Goal: Information Seeking & Learning: Check status

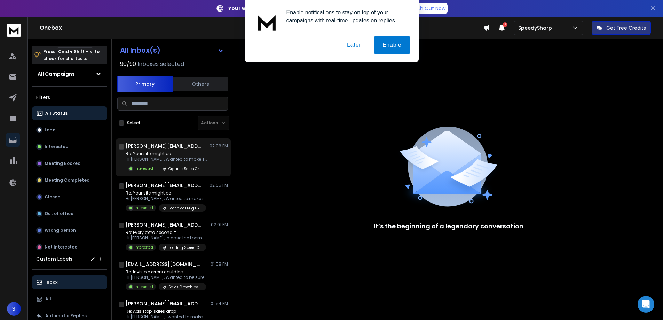
click at [174, 158] on p "Hi [PERSON_NAME], Wanted to make sure" at bounding box center [168, 159] width 84 height 6
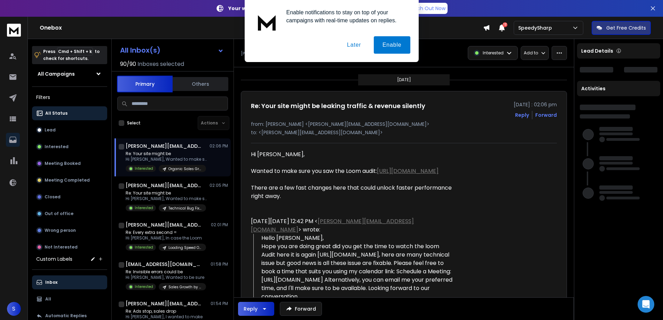
click at [502, 29] on div "Enable notifications to stay on top of your campaigns with real-time updates on…" at bounding box center [331, 31] width 663 height 62
click at [503, 30] on div "Enable notifications to stay on top of your campaigns with real-time updates on…" at bounding box center [331, 31] width 663 height 62
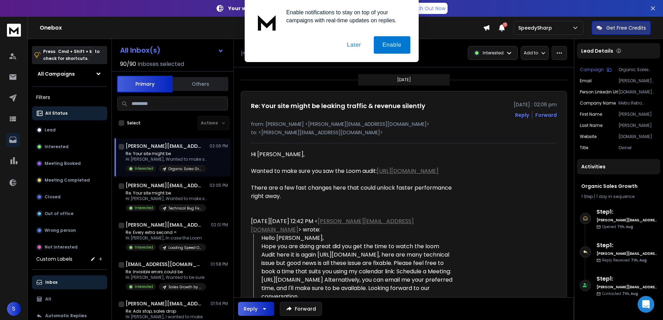
click at [358, 49] on button "Later" at bounding box center [353, 44] width 31 height 17
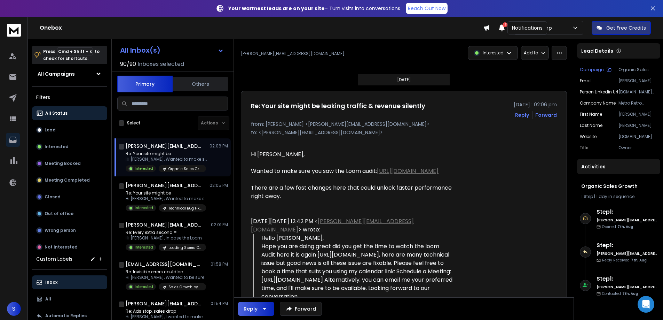
click at [503, 28] on icon at bounding box center [502, 27] width 6 height 7
click at [14, 97] on icon at bounding box center [12, 97] width 7 height 7
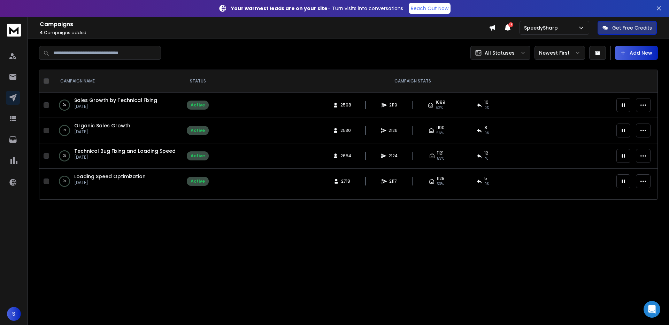
click at [90, 126] on span "Organic Sales Growth" at bounding box center [102, 125] width 56 height 7
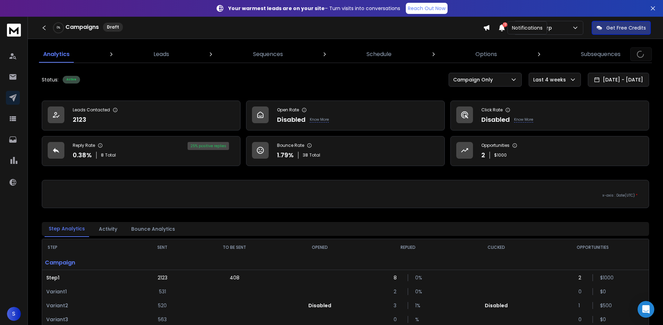
click at [507, 30] on div "12 SpeedySharp Get Free Credits" at bounding box center [567, 28] width 168 height 14
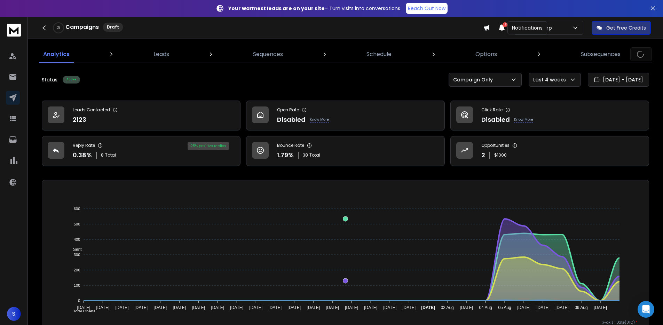
click at [505, 29] on icon at bounding box center [502, 27] width 6 height 7
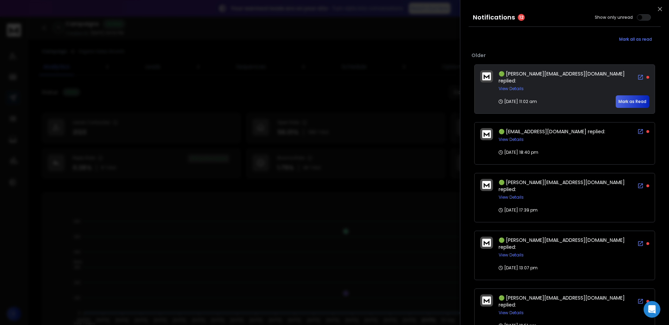
click at [639, 77] on icon at bounding box center [640, 77] width 6 height 6
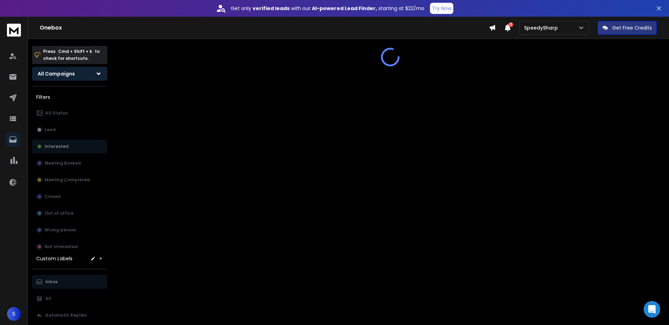
click at [68, 78] on button "All Campaigns" at bounding box center [69, 74] width 75 height 14
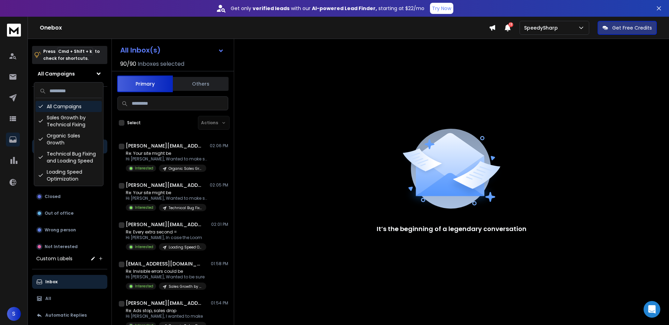
click at [64, 110] on div "All Campaigns" at bounding box center [69, 106] width 66 height 11
click at [62, 141] on div "Organic Sales Growth" at bounding box center [69, 139] width 66 height 18
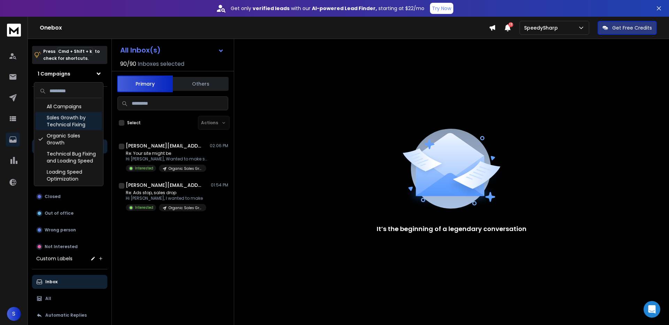
click at [74, 124] on div "Sales Growth by Technical Fixing" at bounding box center [69, 121] width 66 height 18
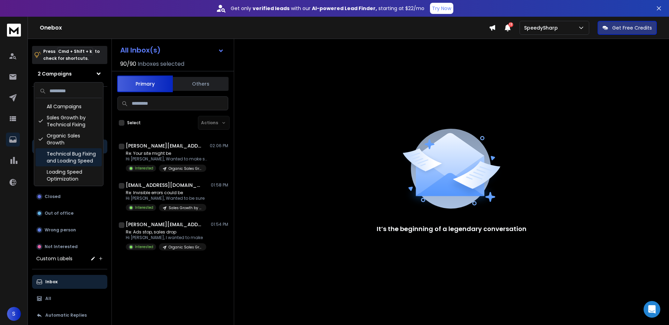
click at [58, 159] on div "Technical Bug Fixing and Loading Speed" at bounding box center [69, 157] width 66 height 18
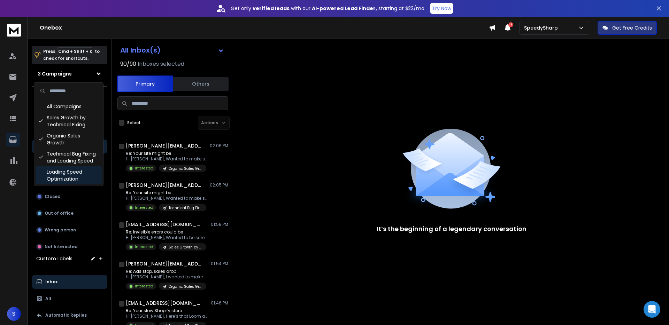
click at [51, 175] on div "Loading Speed Optimization" at bounding box center [69, 175] width 66 height 18
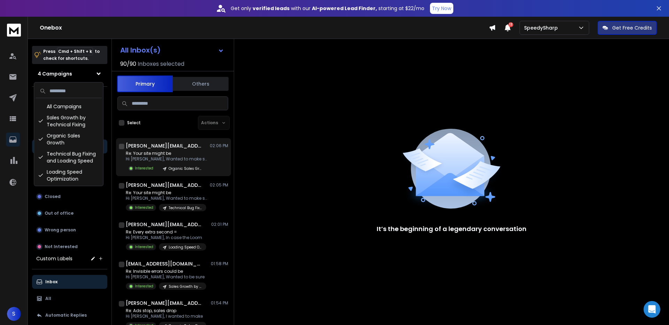
click at [182, 156] on p "Hi [PERSON_NAME], Wanted to make sure" at bounding box center [168, 159] width 84 height 6
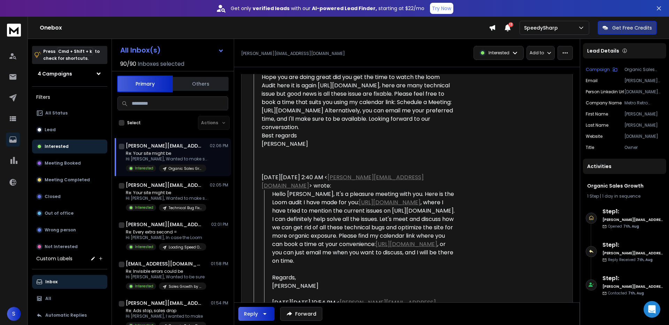
scroll to position [465, 0]
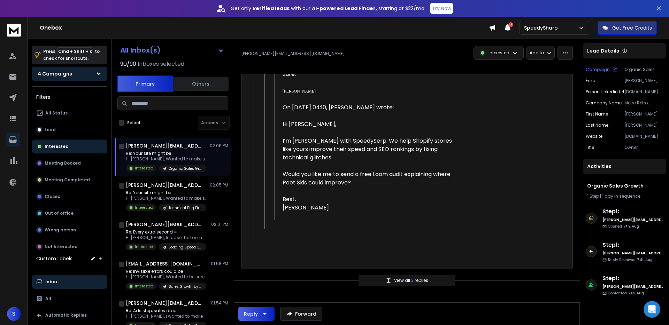
click at [64, 73] on h1 "4 Campaigns" at bounding box center [55, 73] width 34 height 7
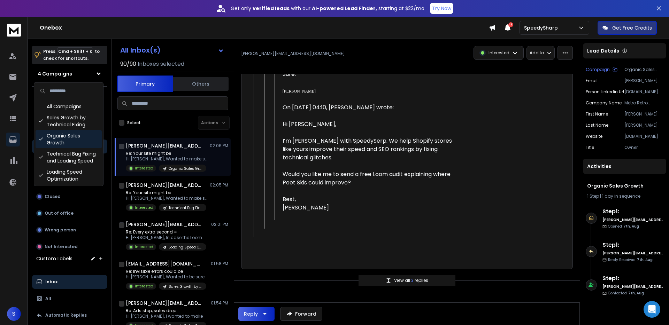
click at [66, 140] on div "Organic Sales Growth" at bounding box center [69, 139] width 66 height 18
